Goal: Communication & Community: Answer question/provide support

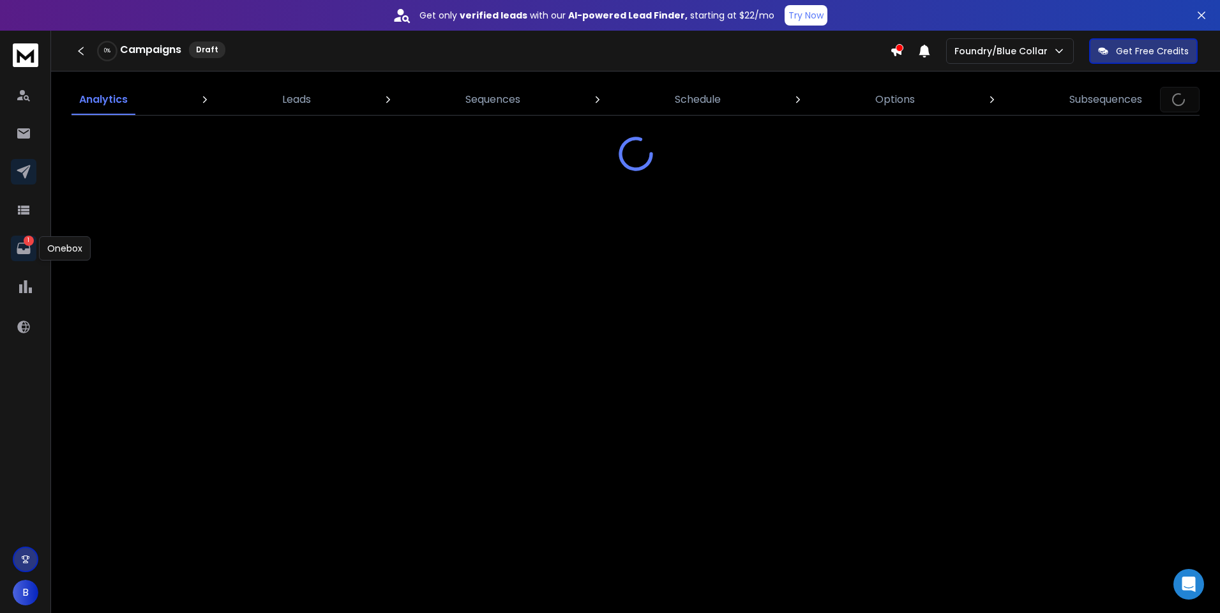
click at [16, 250] on icon at bounding box center [23, 248] width 15 height 15
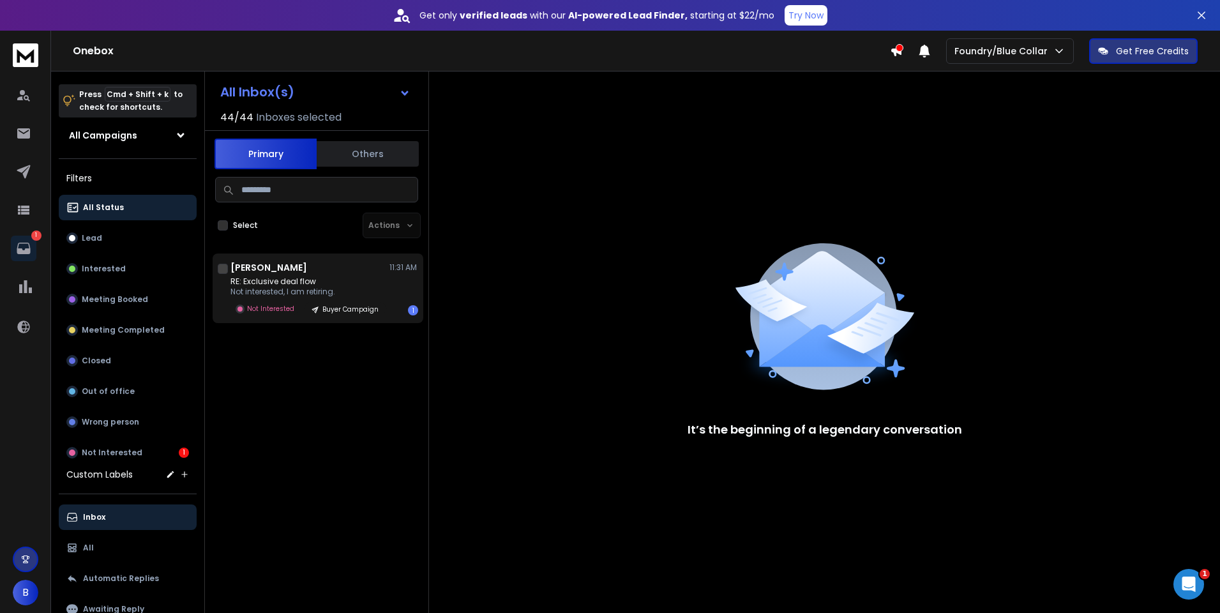
click at [319, 281] on p "RE: Exclusive deal flow" at bounding box center [306, 281] width 153 height 10
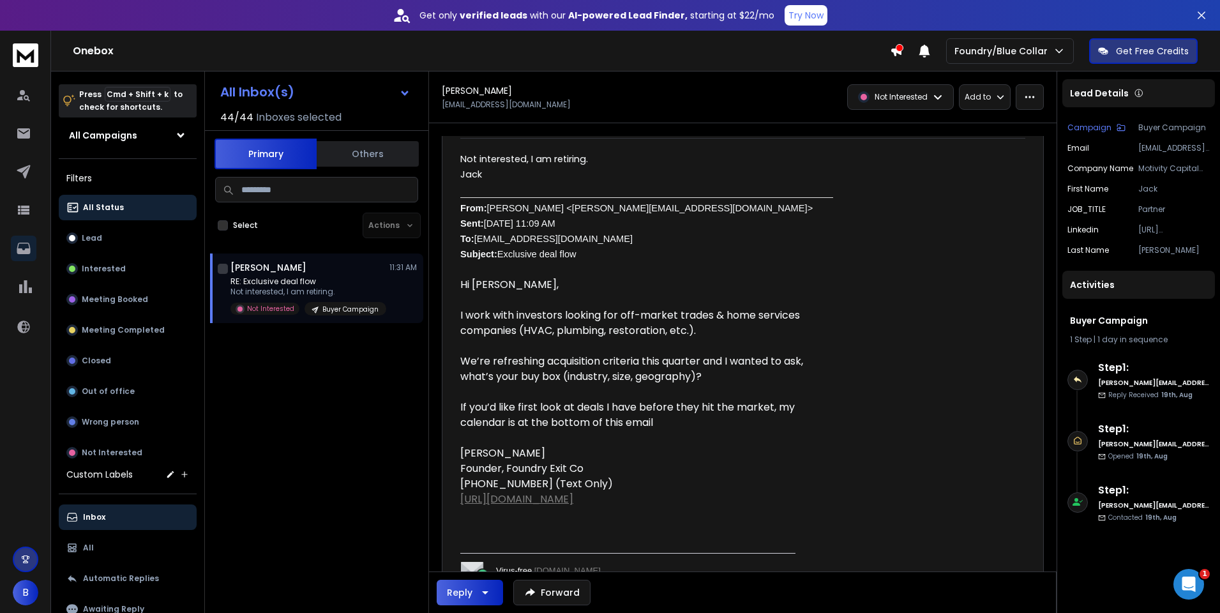
scroll to position [121, 0]
click at [459, 594] on div "Reply" at bounding box center [460, 592] width 26 height 13
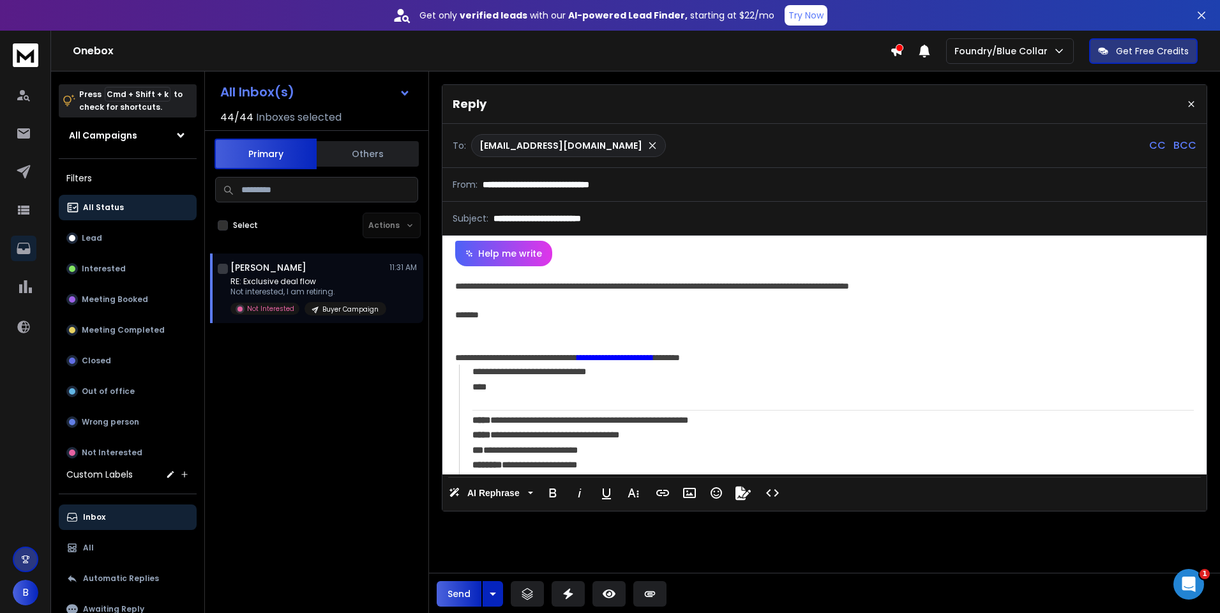
click at [449, 590] on button "Send" at bounding box center [459, 594] width 45 height 26
